Goal: Task Accomplishment & Management: Manage account settings

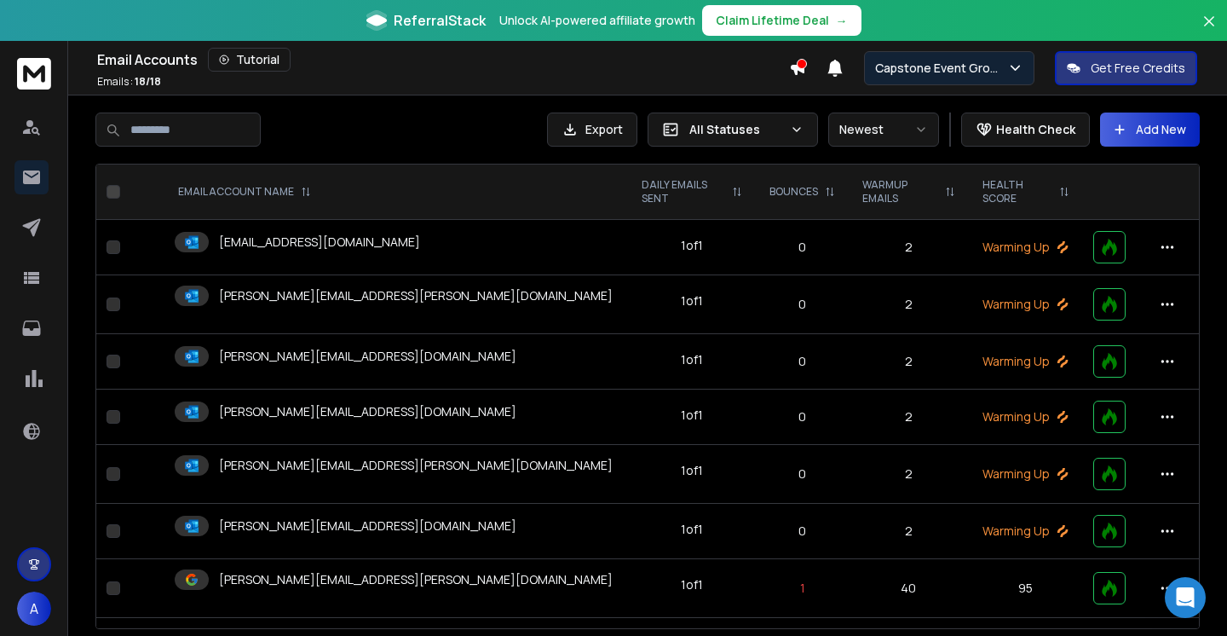
click at [975, 62] on p "Capstone Event Group" at bounding box center [941, 68] width 132 height 17
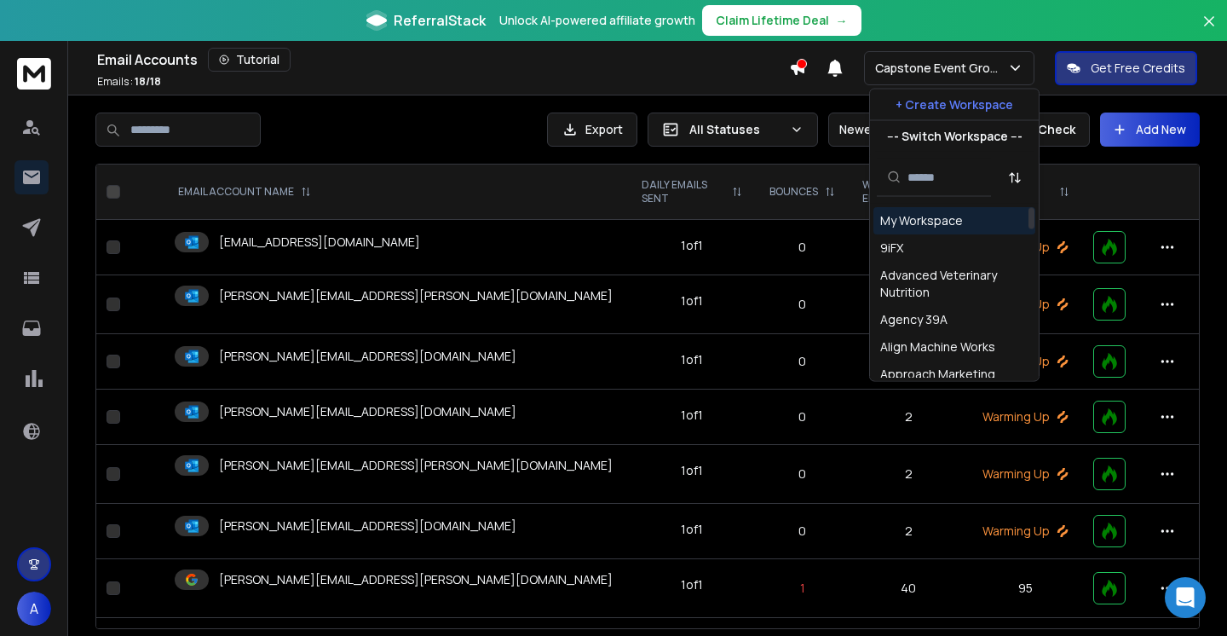
click at [911, 220] on div "My Workspace" at bounding box center [921, 220] width 83 height 17
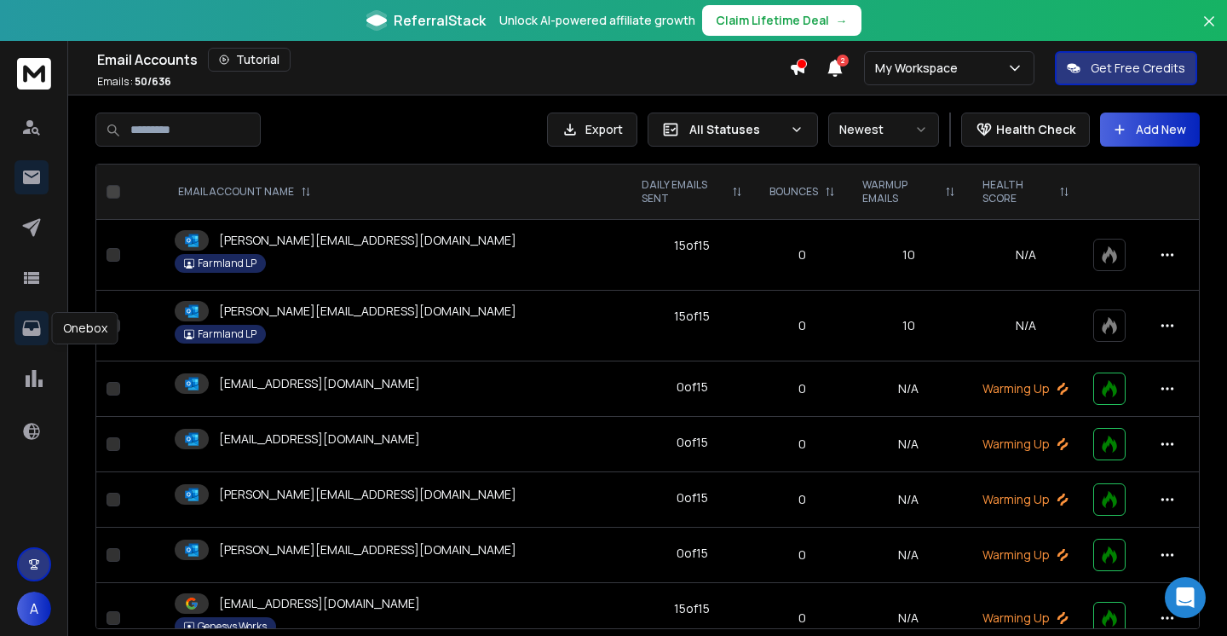
click at [38, 325] on icon at bounding box center [31, 327] width 18 height 15
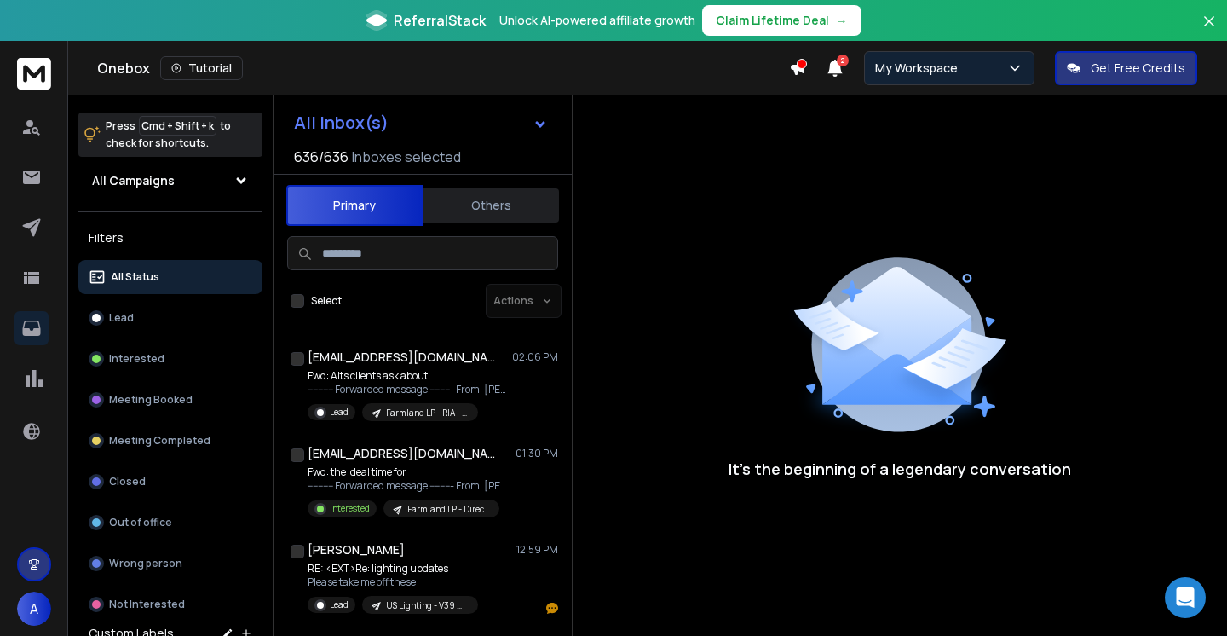
click at [925, 73] on p "My Workspace" at bounding box center [919, 68] width 89 height 17
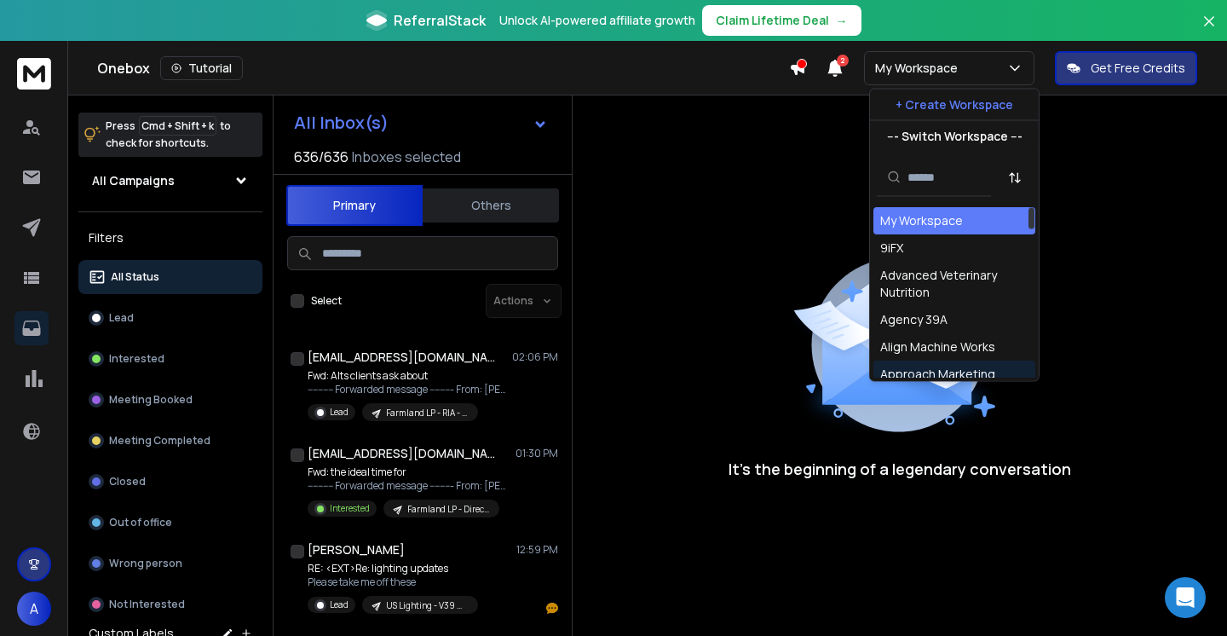
click at [895, 366] on div "Approach Marketing" at bounding box center [937, 374] width 115 height 17
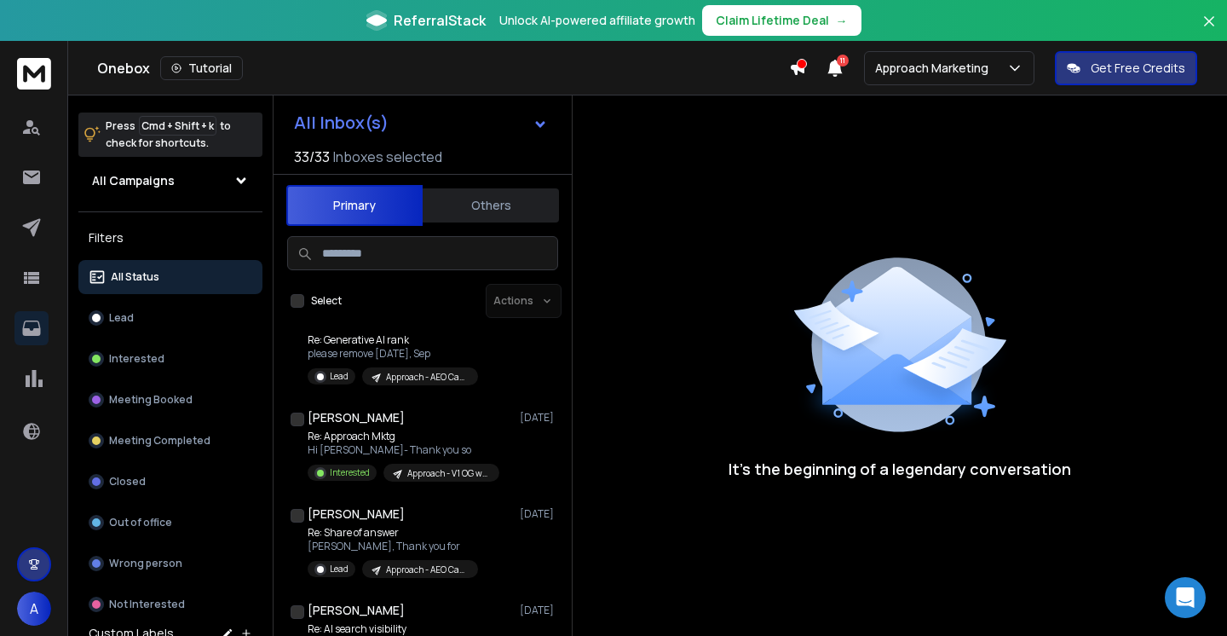
scroll to position [240, 0]
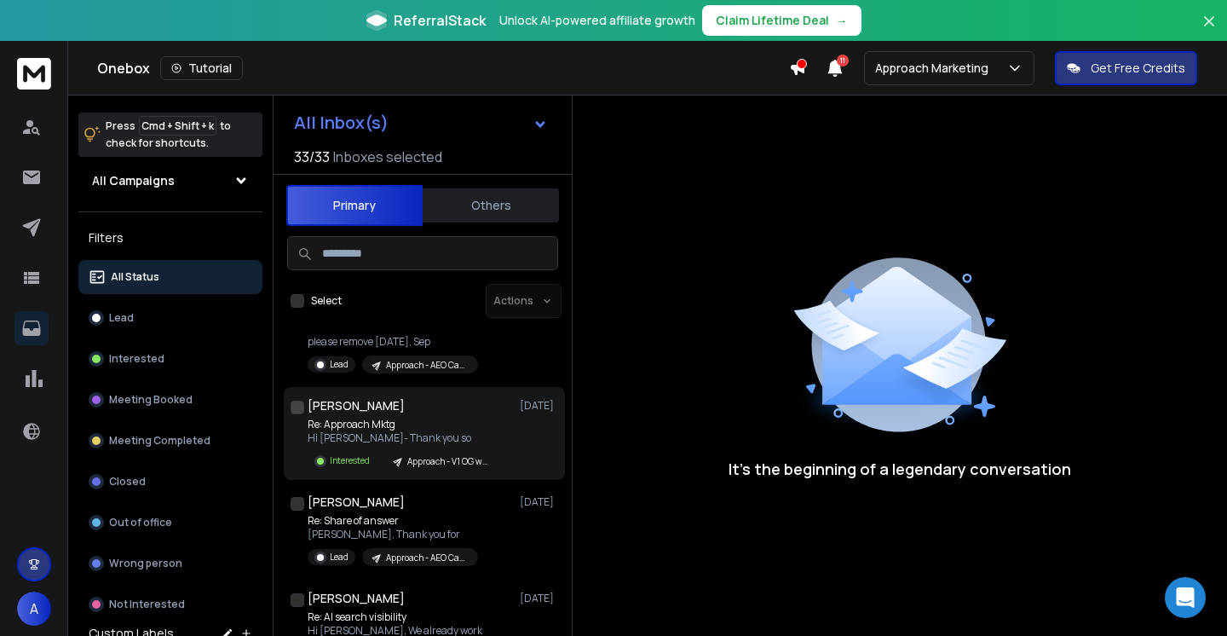
click at [425, 433] on p "Hi Matt- Thank you so" at bounding box center [404, 438] width 192 height 14
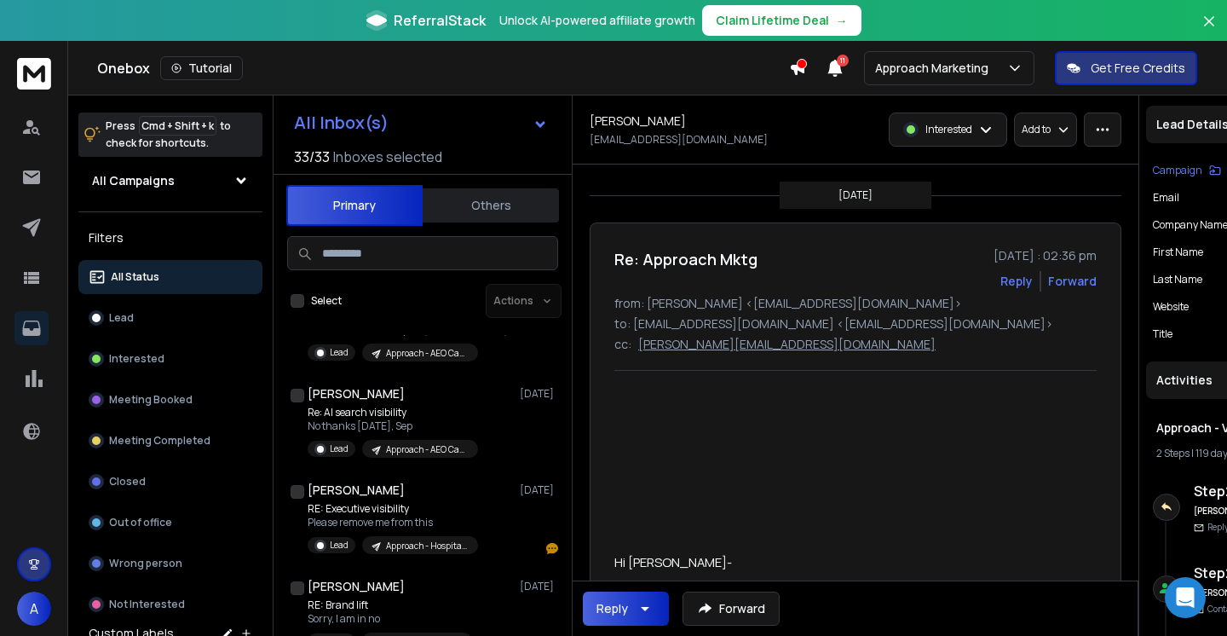
scroll to position [0, 0]
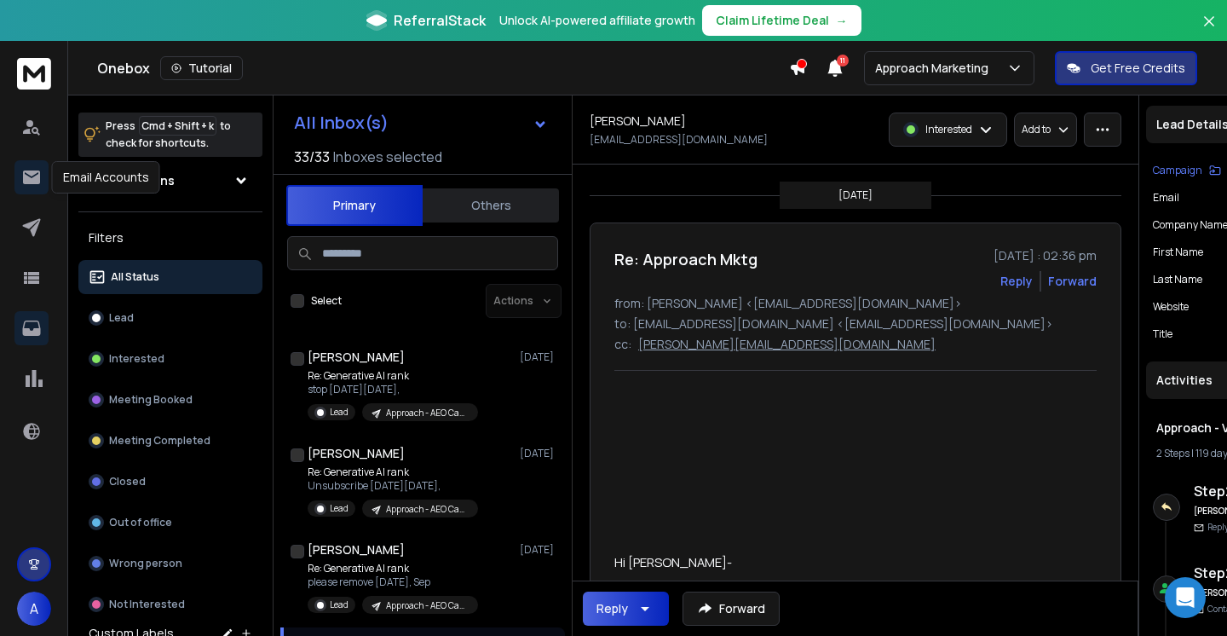
click at [32, 181] on icon at bounding box center [31, 177] width 17 height 14
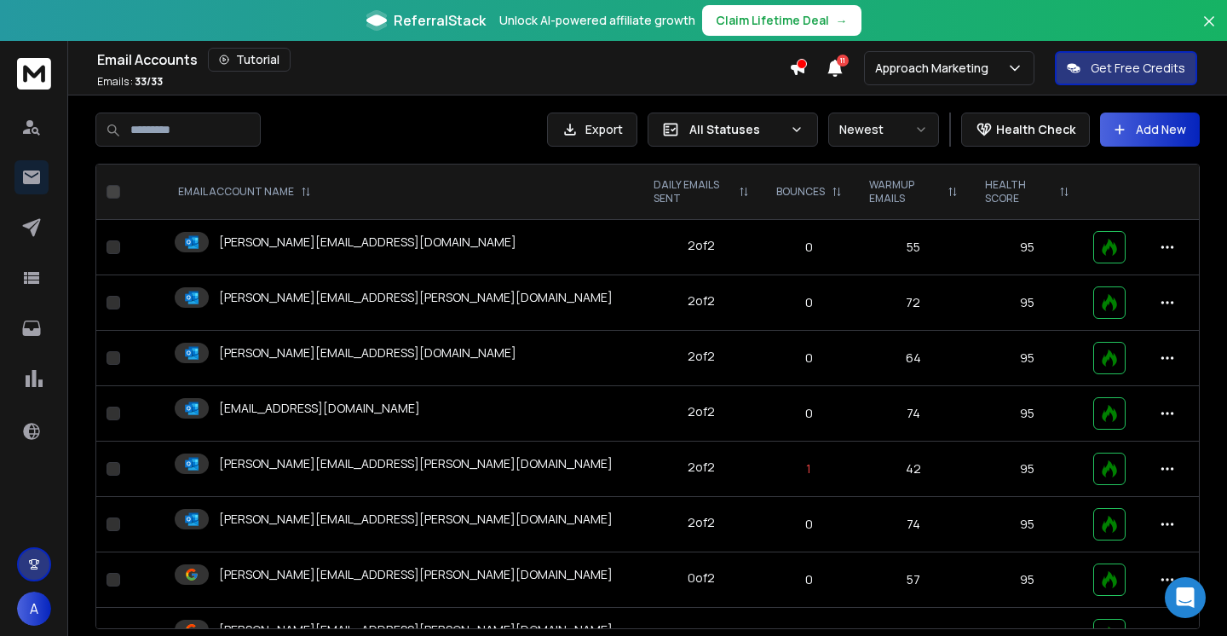
click at [112, 239] on td at bounding box center [130, 247] width 68 height 55
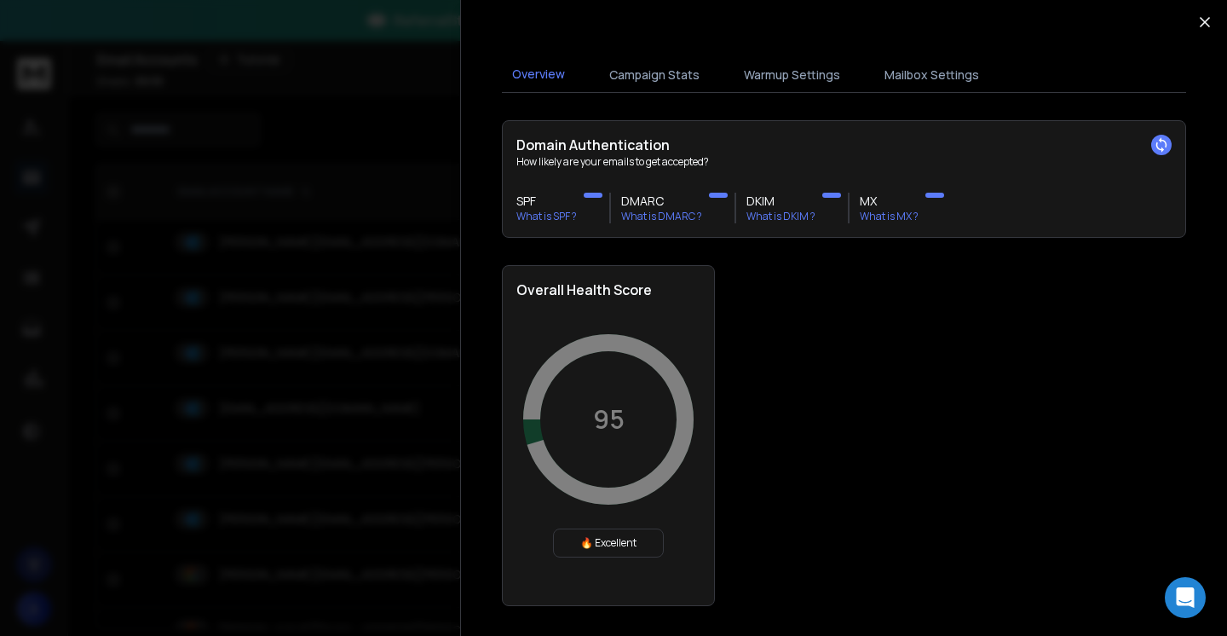
click at [1197, 22] on icon "button" at bounding box center [1204, 22] width 17 height 17
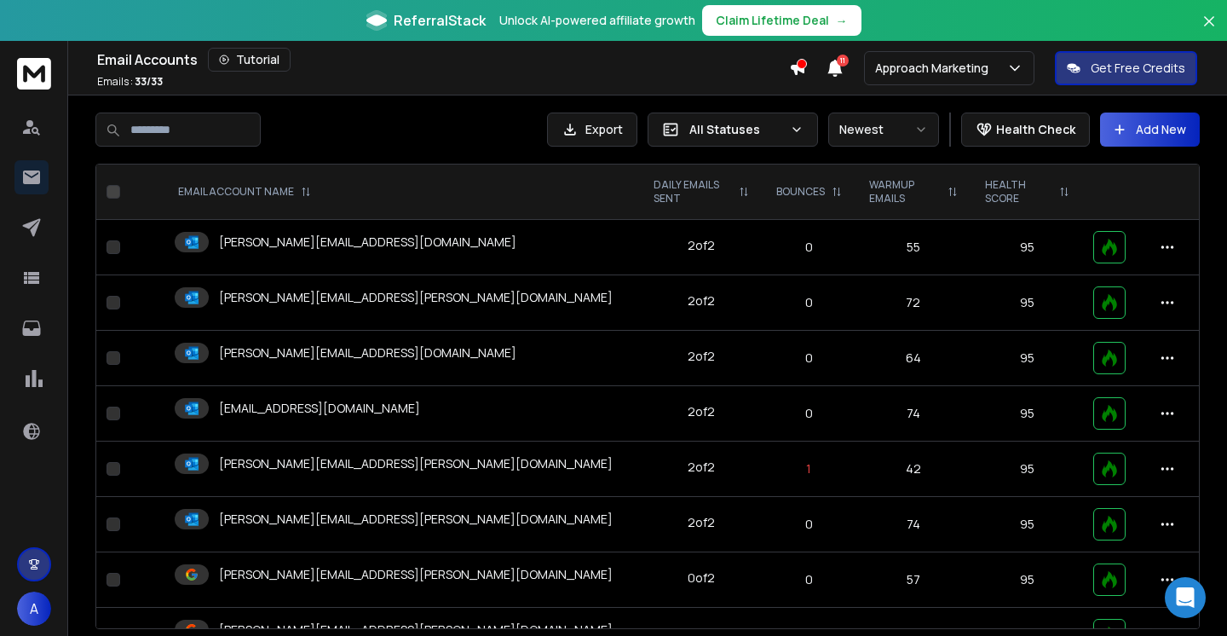
click at [117, 249] on button "button" at bounding box center [113, 247] width 14 height 14
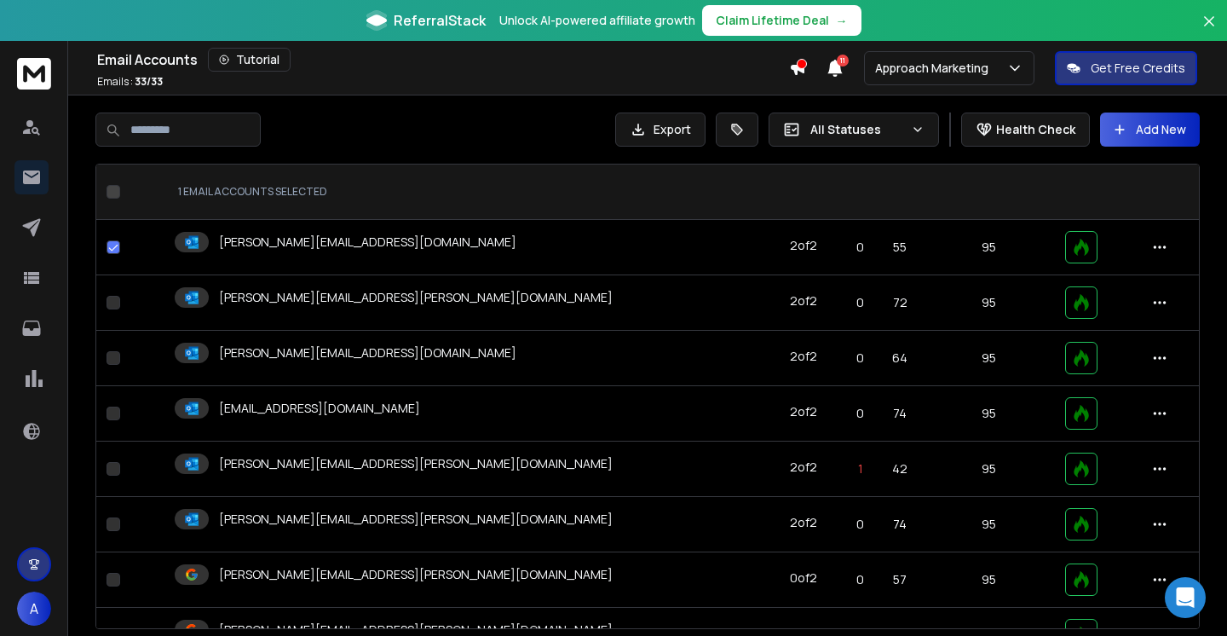
type button "on"
click at [108, 520] on button "button" at bounding box center [113, 524] width 14 height 14
type button "on"
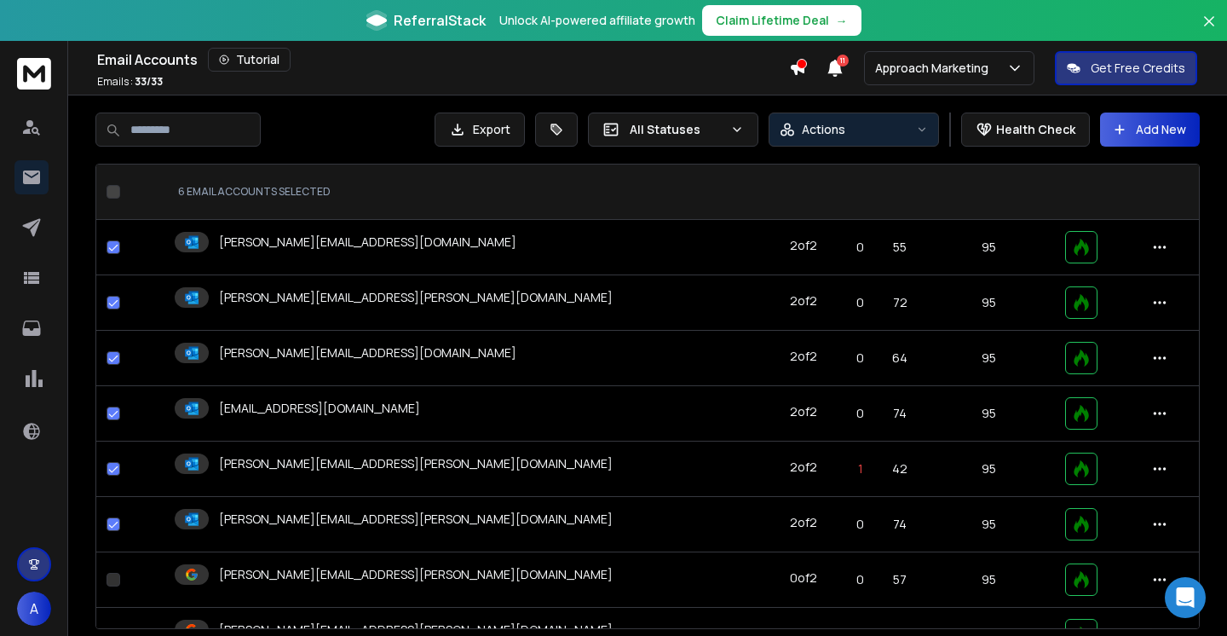
click at [875, 130] on div "Actions" at bounding box center [845, 129] width 130 height 17
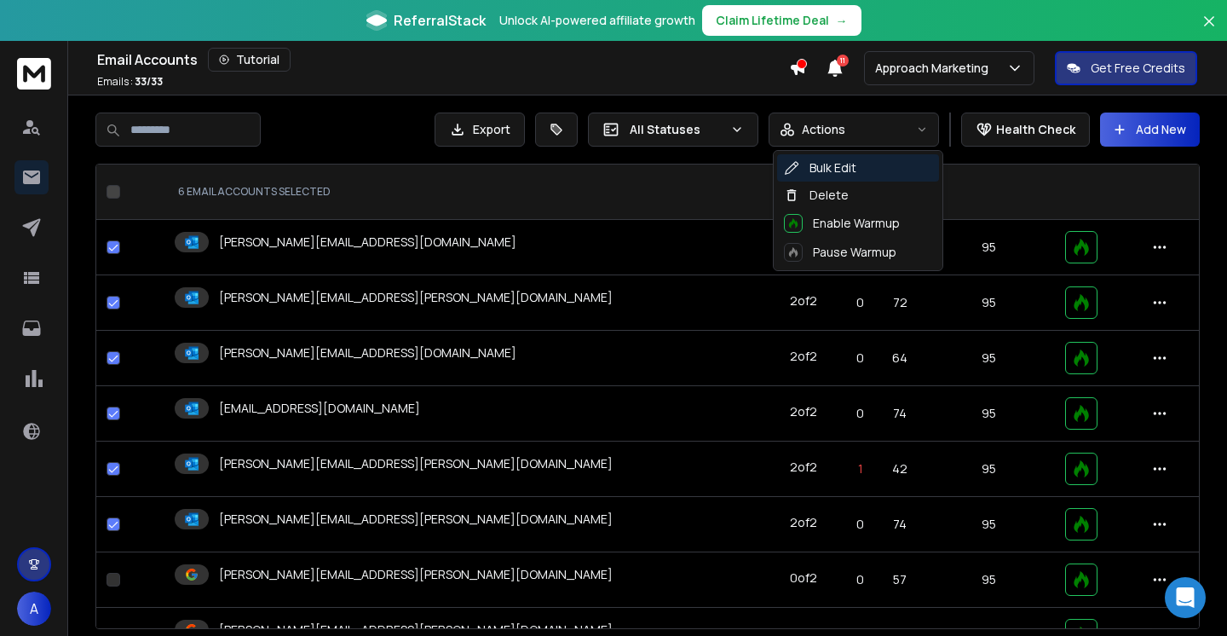
click at [826, 170] on div "Bulk Edit" at bounding box center [820, 167] width 72 height 17
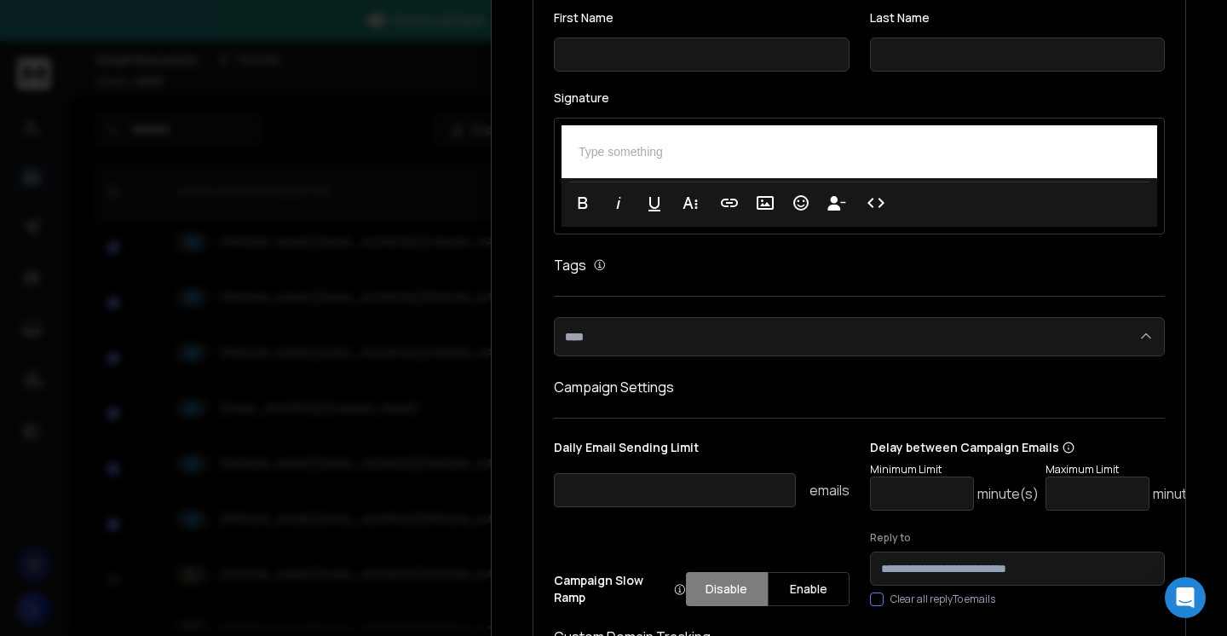
scroll to position [295, 0]
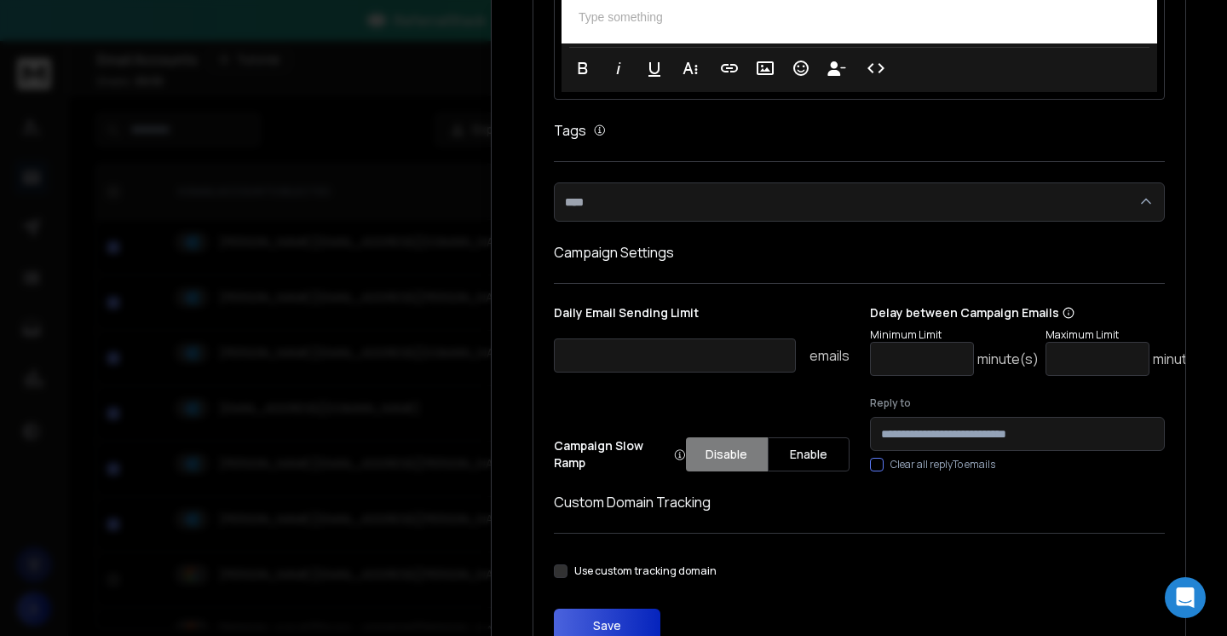
click at [619, 372] on input "number" at bounding box center [675, 355] width 242 height 34
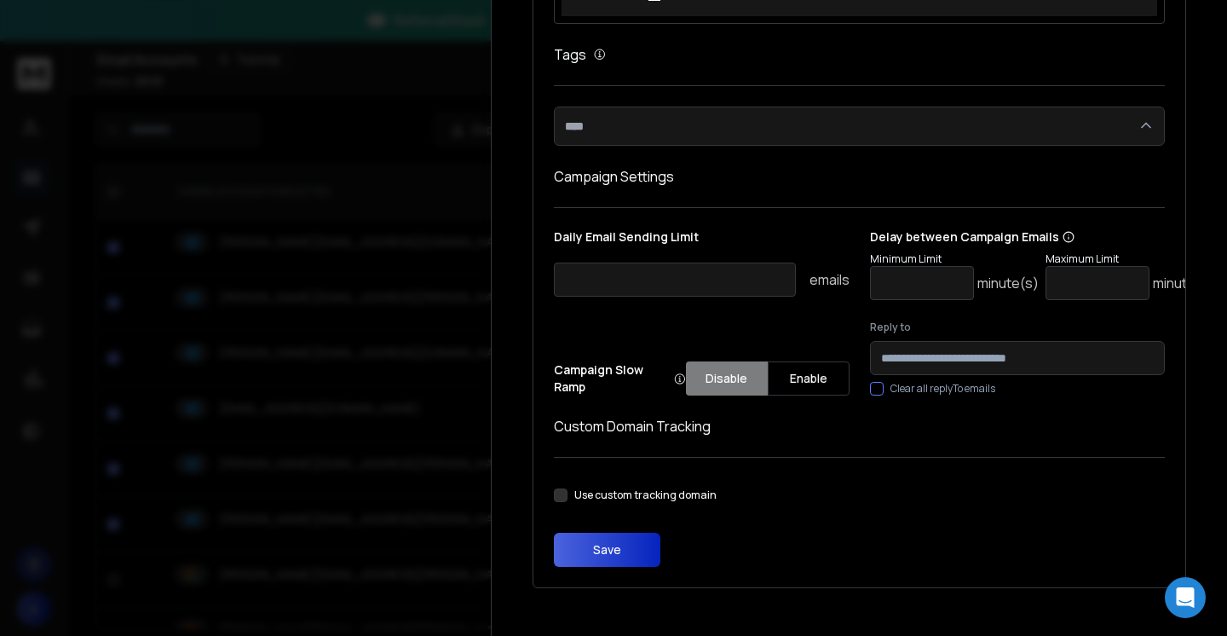
type input "*"
click at [598, 543] on button "Save" at bounding box center [607, 549] width 106 height 34
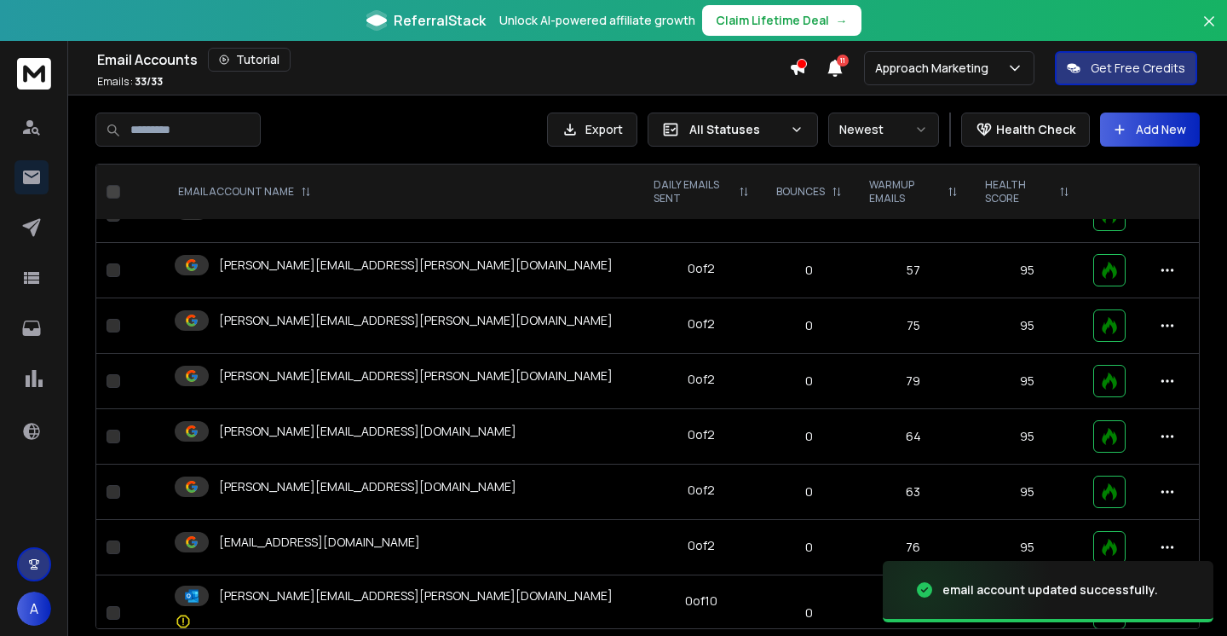
scroll to position [303, 0]
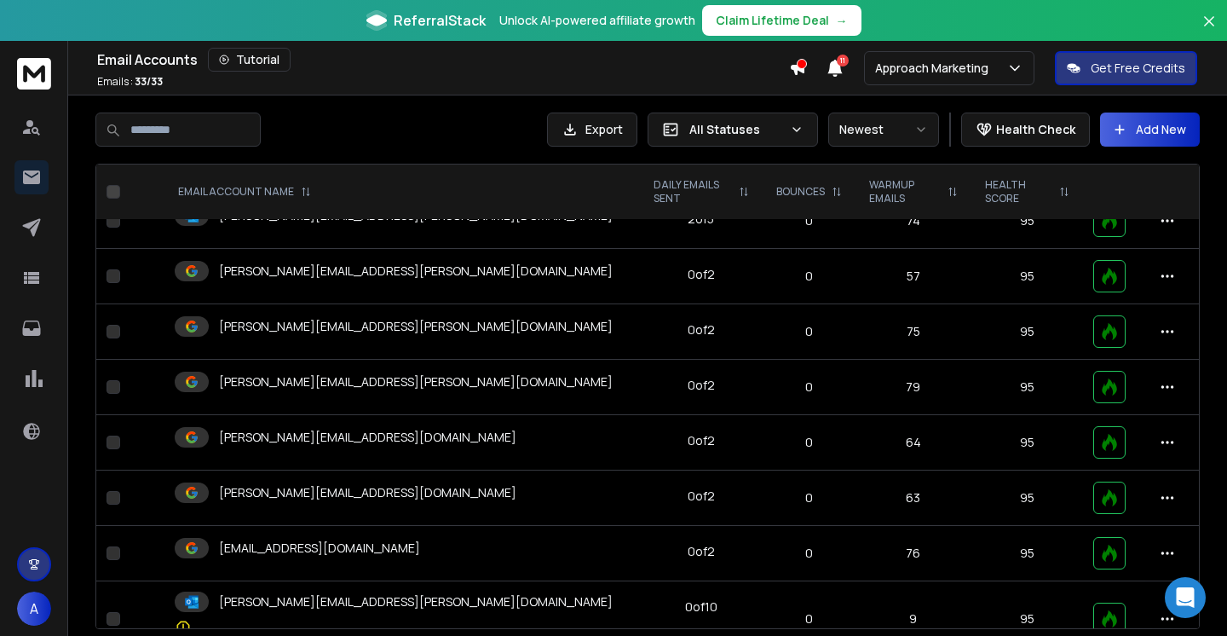
click at [112, 278] on button "button" at bounding box center [113, 276] width 14 height 14
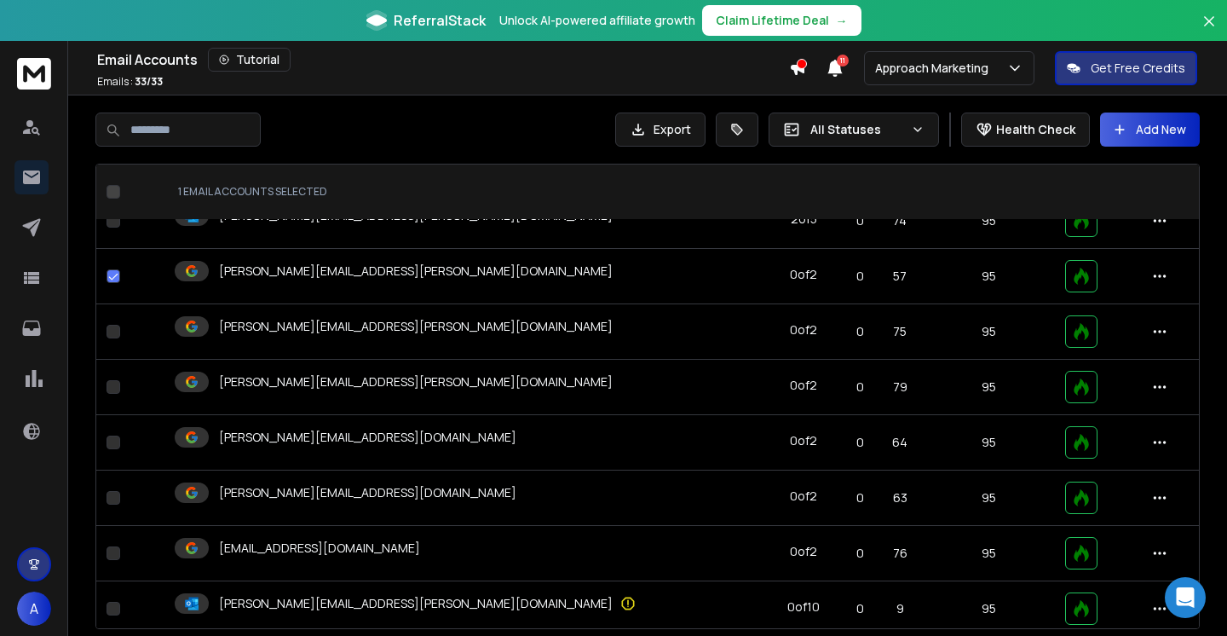
click at [112, 278] on button "button" at bounding box center [113, 276] width 14 height 14
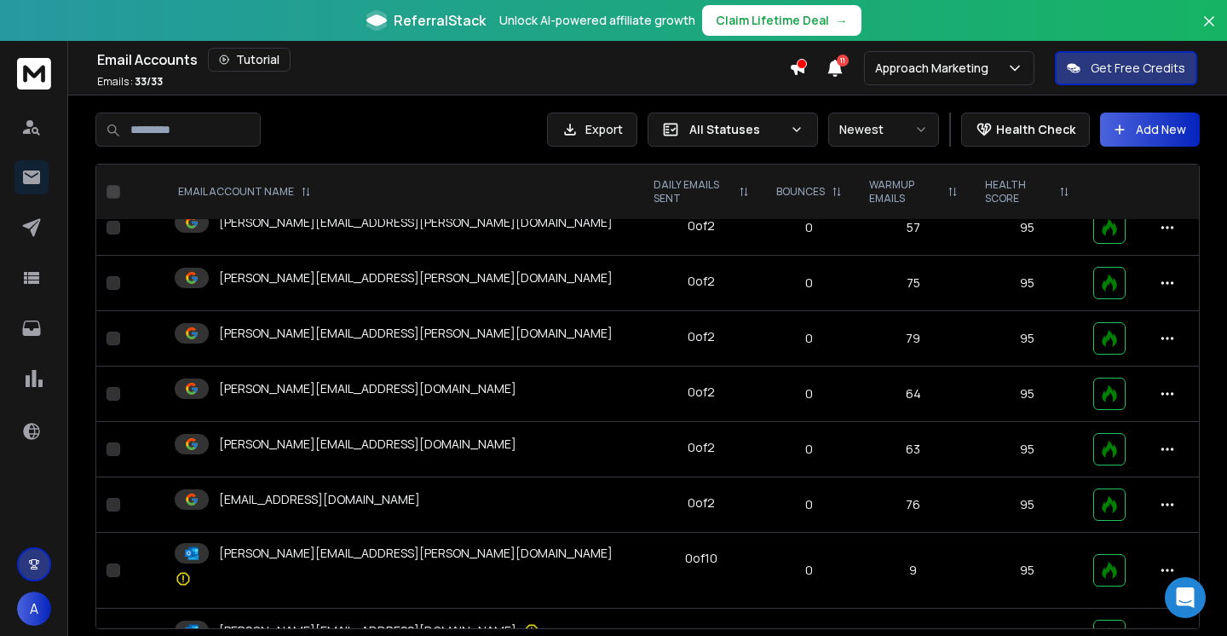
scroll to position [260, 0]
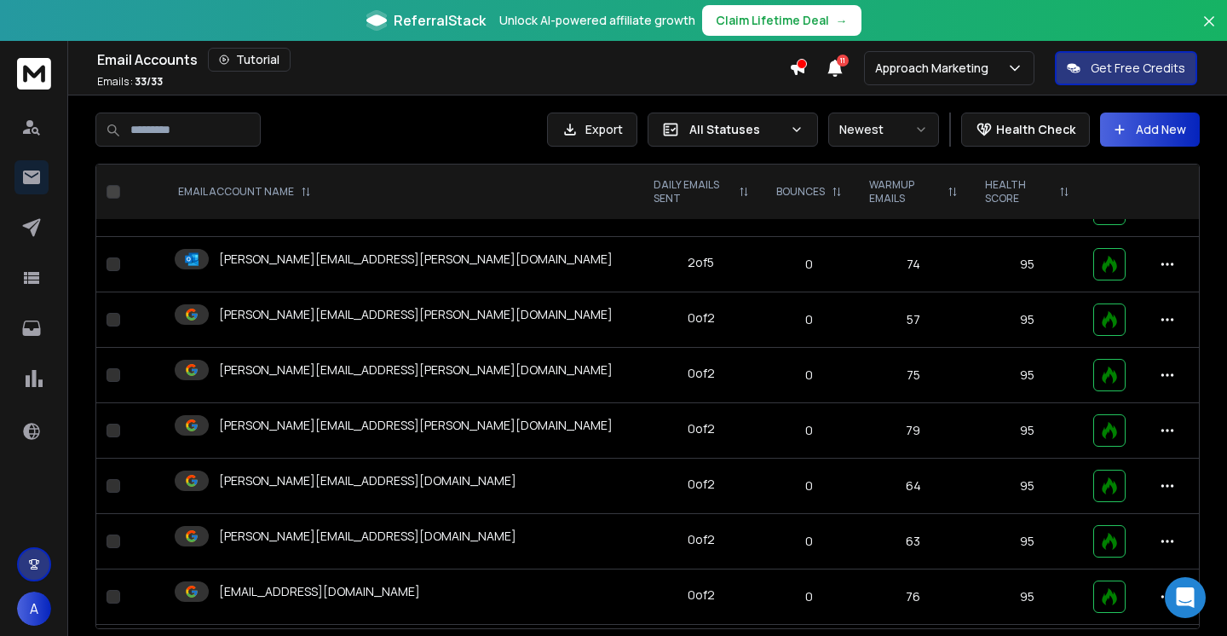
click at [114, 322] on button "button" at bounding box center [113, 320] width 14 height 14
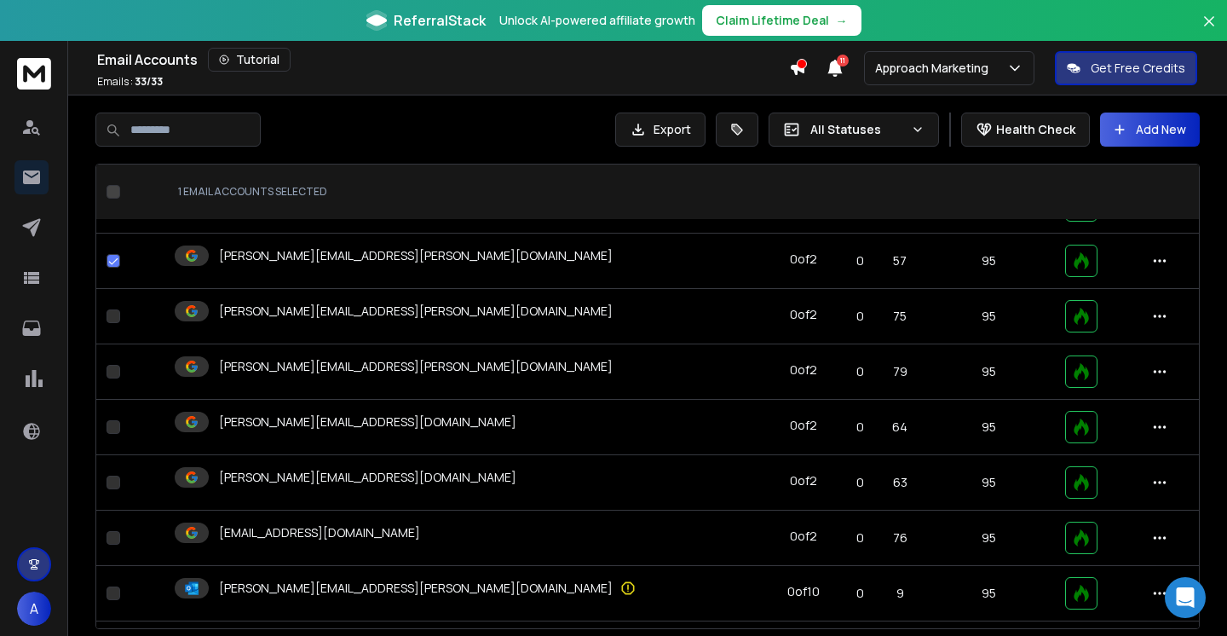
scroll to position [319, 0]
type button "on"
click at [112, 534] on button "button" at bounding box center [113, 537] width 14 height 14
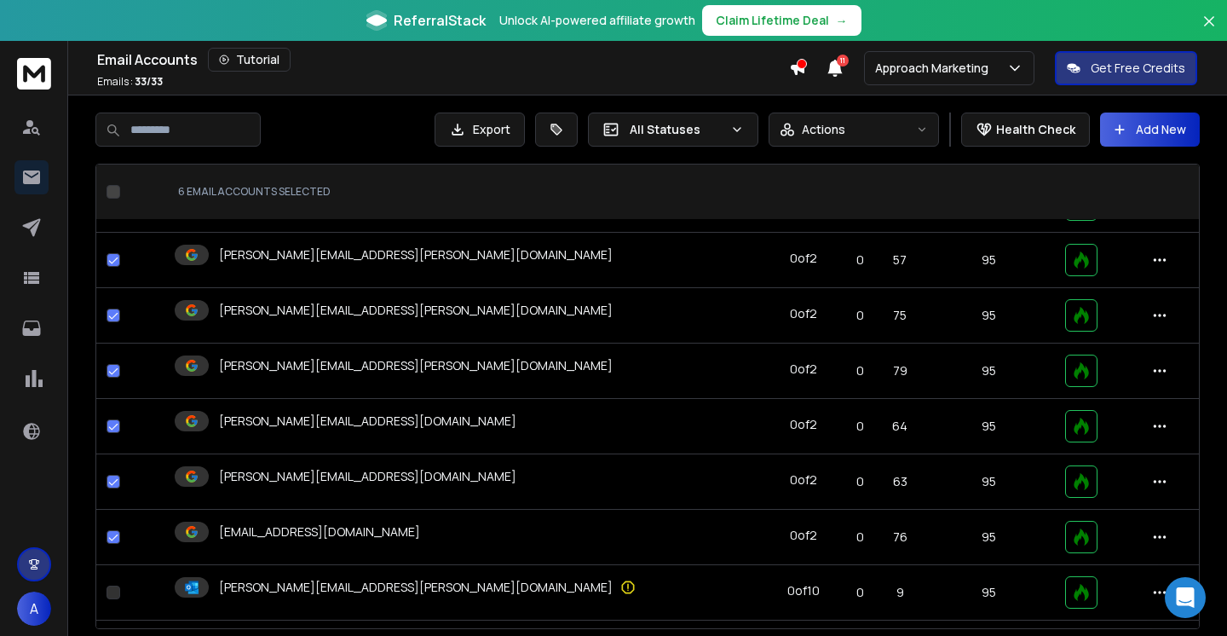
type button "on"
click at [831, 128] on p "Actions" at bounding box center [823, 129] width 43 height 17
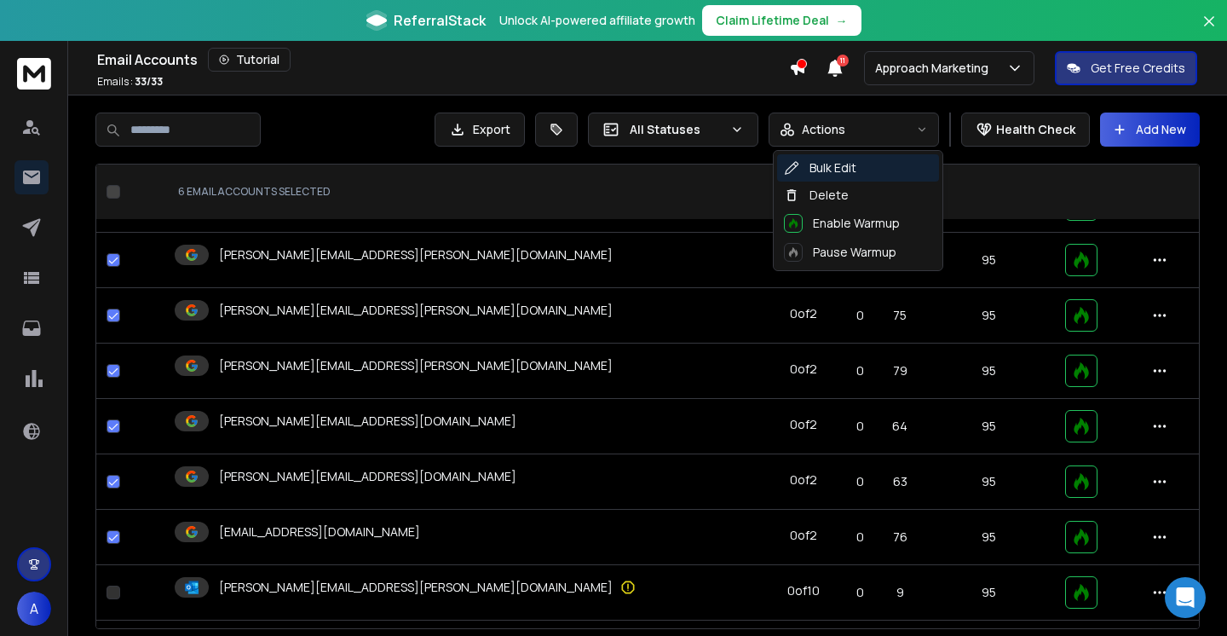
click at [824, 170] on div "Bulk Edit" at bounding box center [820, 167] width 72 height 17
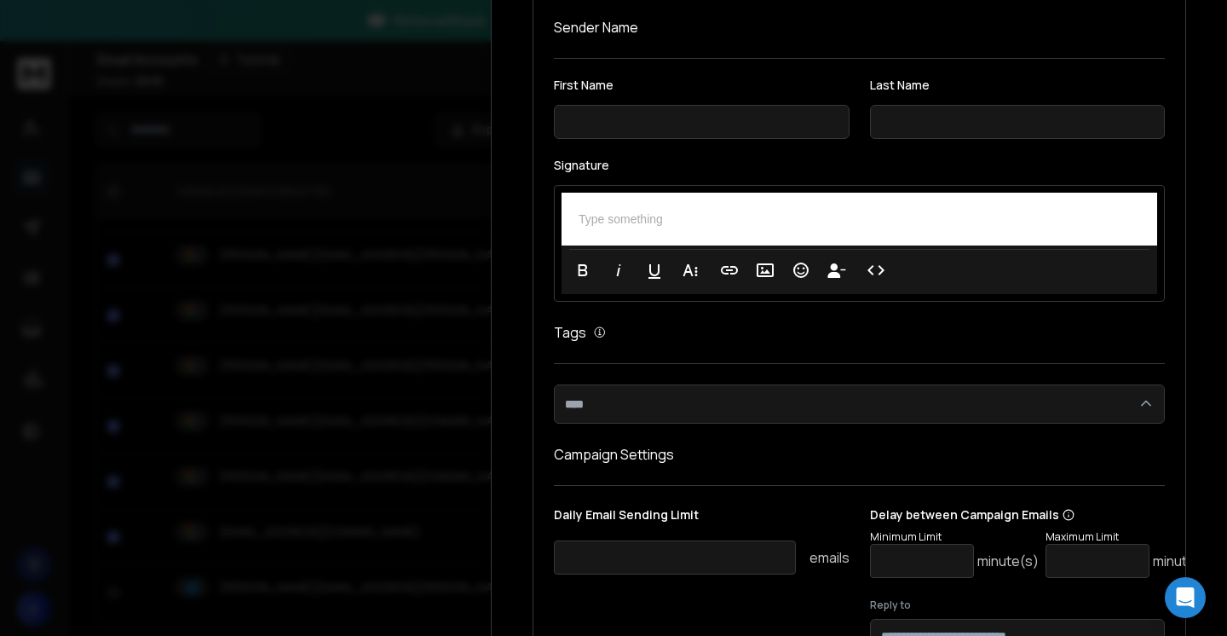
scroll to position [255, 0]
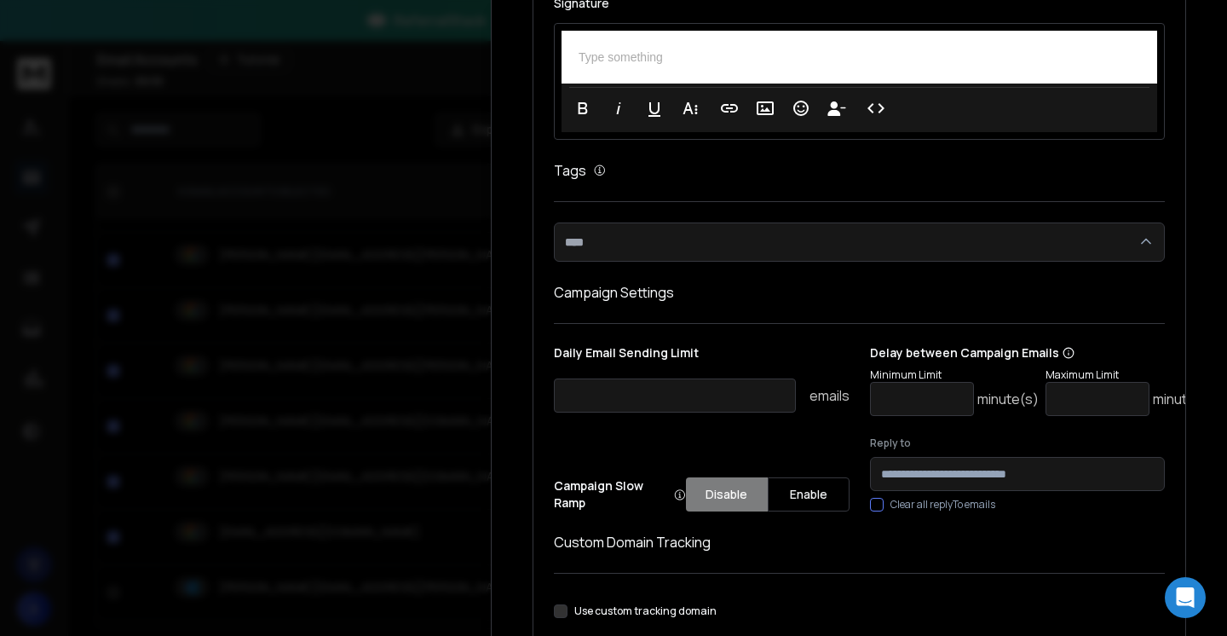
click at [642, 382] on input "number" at bounding box center [675, 395] width 242 height 34
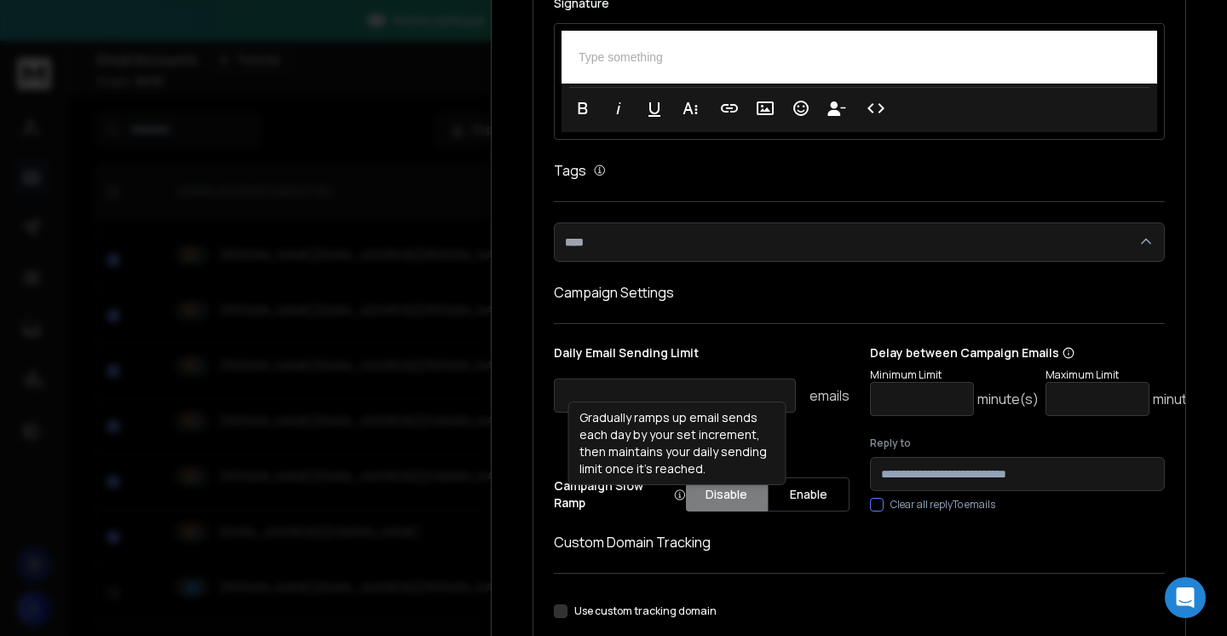
scroll to position [371, 0]
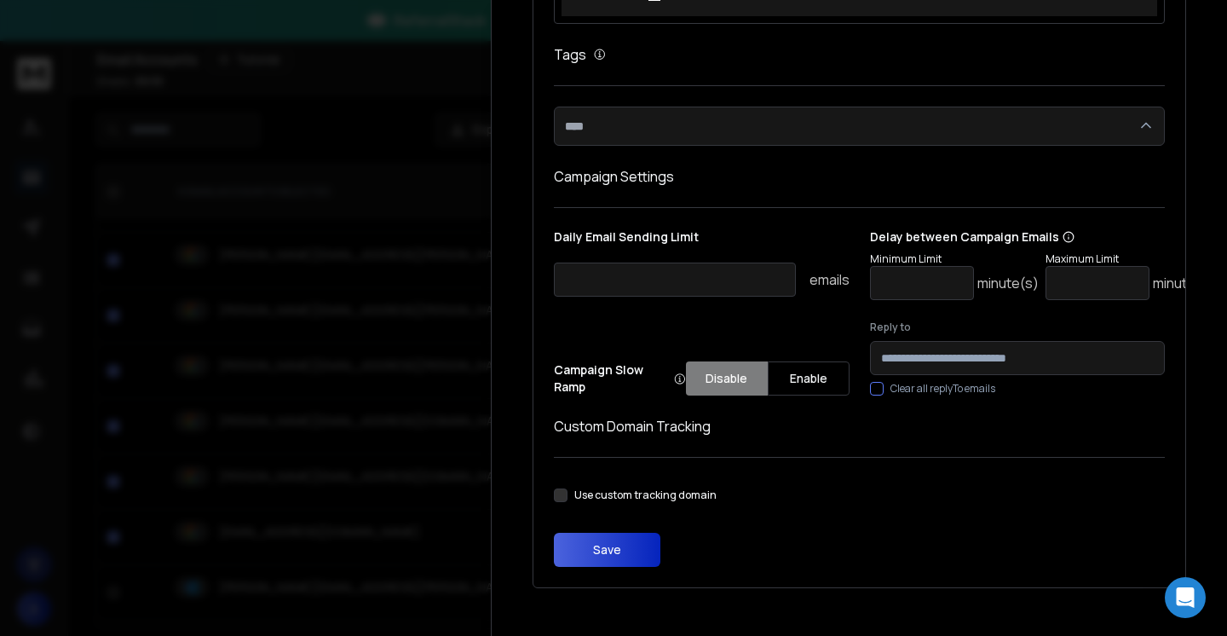
type input "*"
click at [609, 551] on button "Save" at bounding box center [607, 549] width 106 height 34
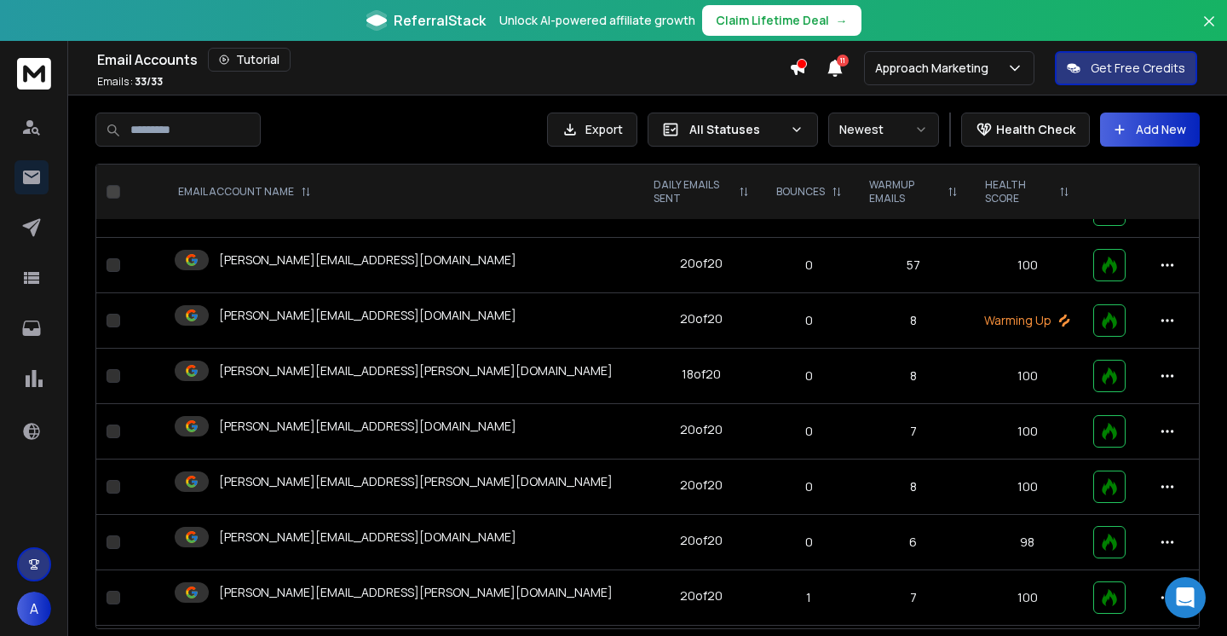
scroll to position [0, 0]
